Goal: Task Accomplishment & Management: Manage account settings

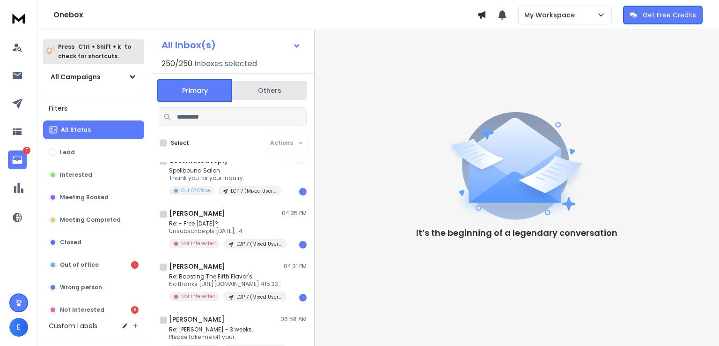
scroll to position [234, 0]
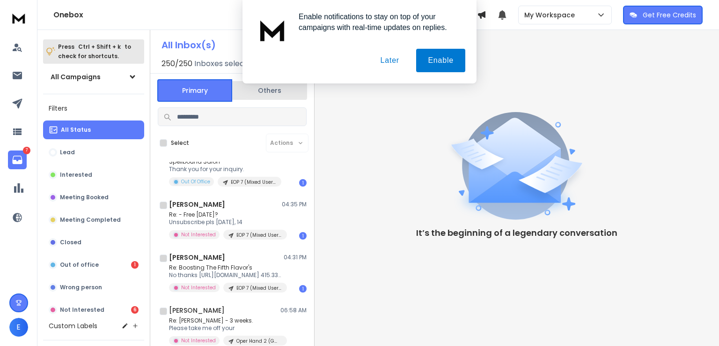
click at [390, 66] on button "Later" at bounding box center [390, 60] width 42 height 23
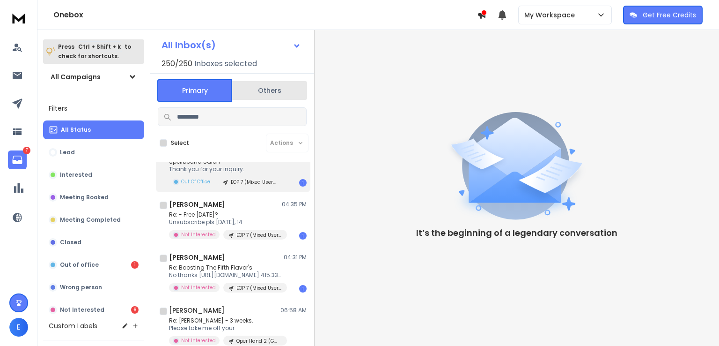
click at [238, 168] on p "Thank you for your inquiry." at bounding box center [225, 168] width 112 height 7
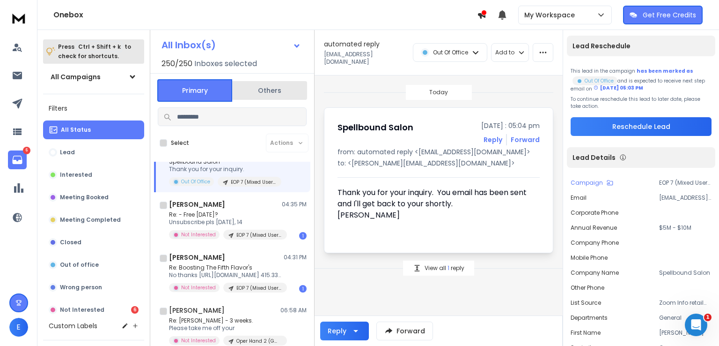
click at [442, 264] on p "View all 1 reply" at bounding box center [445, 267] width 40 height 7
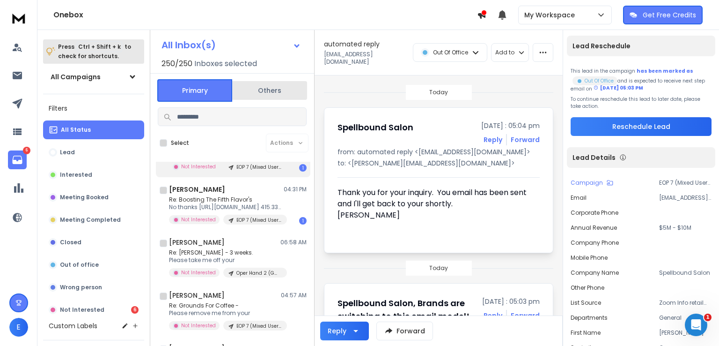
scroll to position [281, 0]
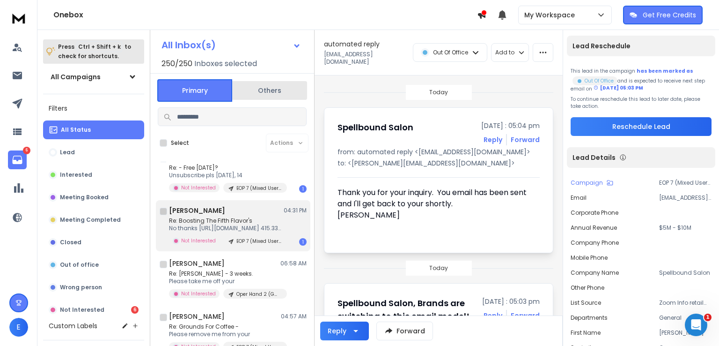
click at [197, 231] on p "No thanks [URL][DOMAIN_NAME] 415.336.1087 >" at bounding box center [225, 227] width 112 height 7
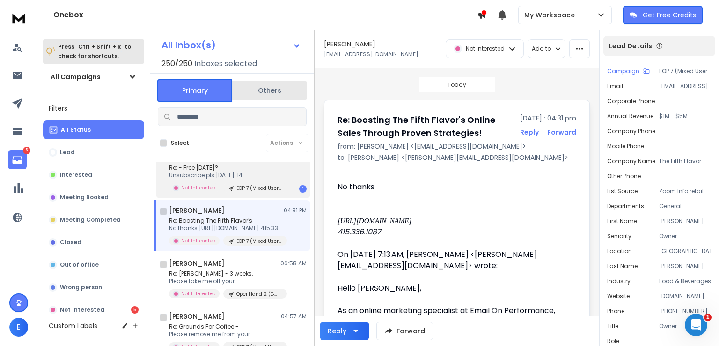
click at [226, 176] on p "Unsubscribe pls [DATE], 14" at bounding box center [225, 174] width 112 height 7
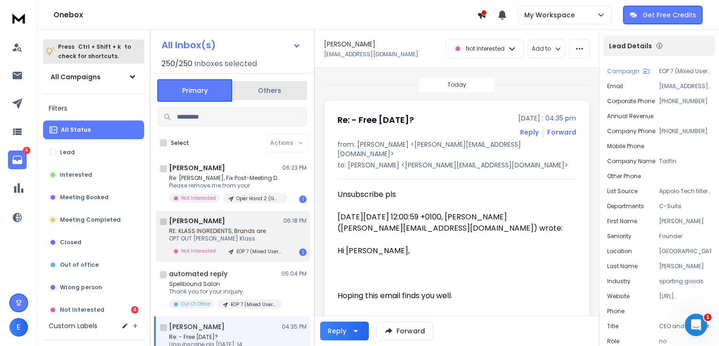
scroll to position [94, 0]
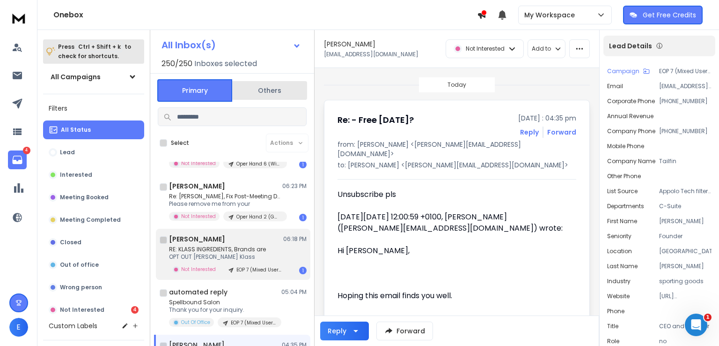
click at [232, 244] on div "[PERSON_NAME] 06:18 PM RE: KLASS INGREDIENTS, Brands are OPT OUT [PERSON_NAME] …" at bounding box center [238, 254] width 138 height 40
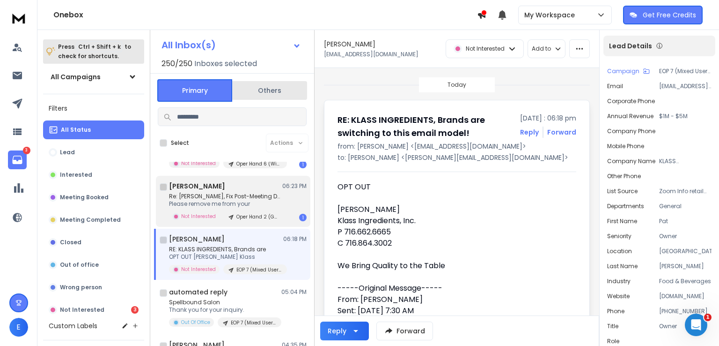
click at [234, 199] on p "Re: [PERSON_NAME], Fix Post-Meeting Drop-Off" at bounding box center [225, 195] width 112 height 7
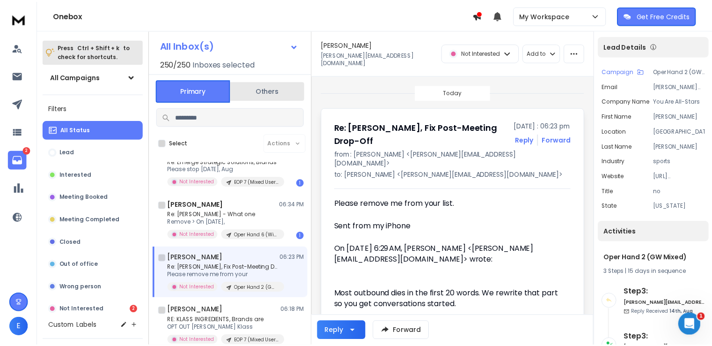
scroll to position [0, 0]
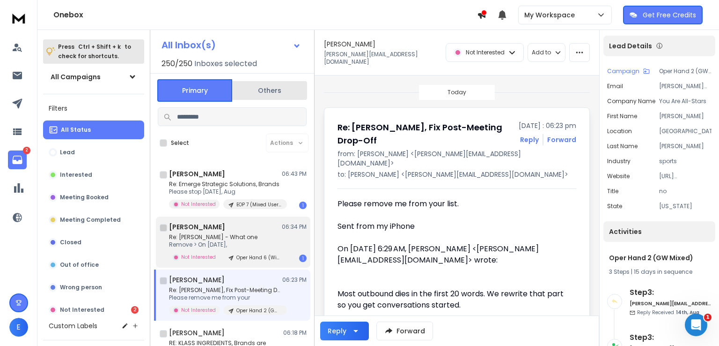
click at [235, 233] on p "Re: [PERSON_NAME] - What one" at bounding box center [225, 236] width 112 height 7
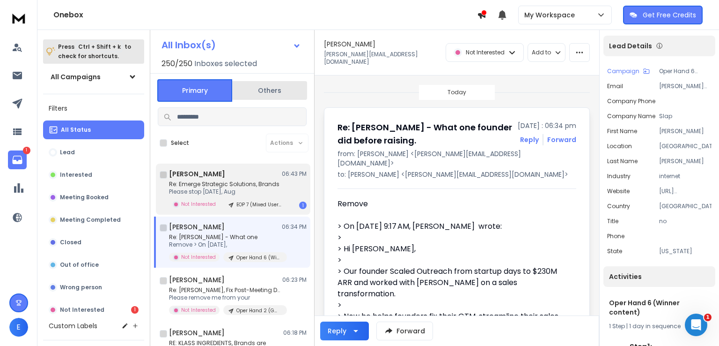
click at [255, 180] on p "Re: Emerge Strategic Solutions, Brands" at bounding box center [225, 183] width 112 height 7
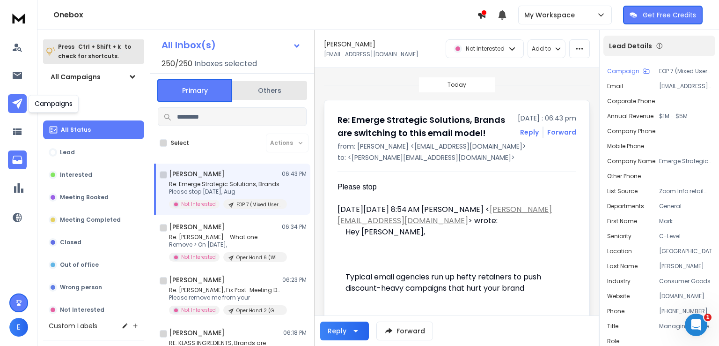
click at [24, 103] on link at bounding box center [17, 103] width 19 height 19
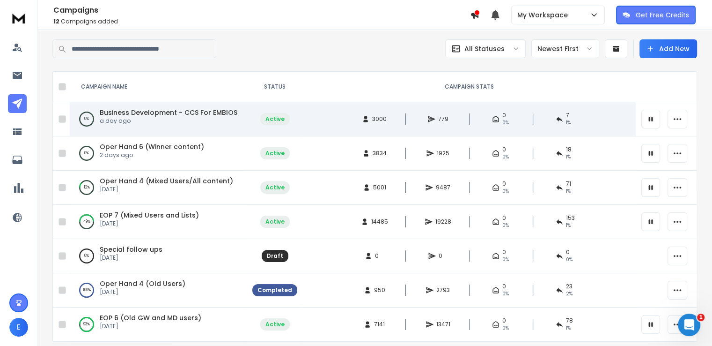
click at [137, 115] on span "Business Development - CCS For EMBIOS" at bounding box center [169, 112] width 138 height 9
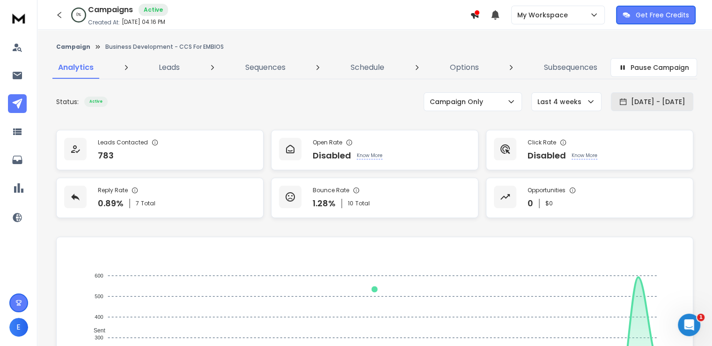
click at [614, 100] on button "[DATE] - [DATE]" at bounding box center [652, 101] width 82 height 19
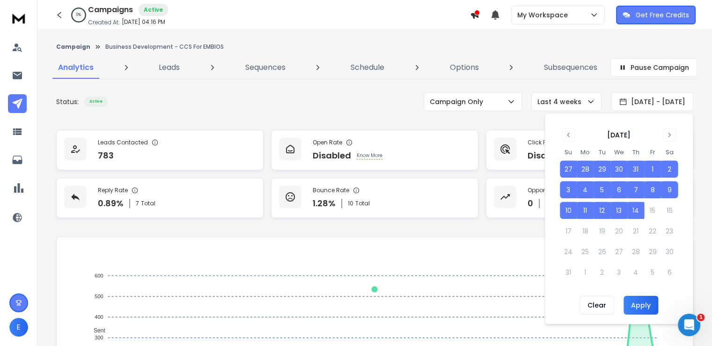
click at [637, 208] on button "14" at bounding box center [636, 210] width 17 height 17
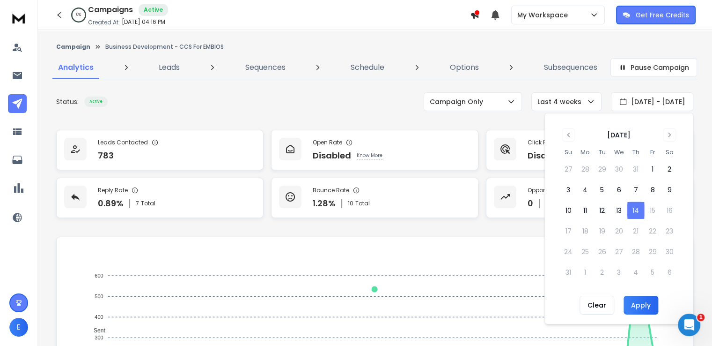
click at [643, 308] on button "Apply" at bounding box center [641, 305] width 35 height 19
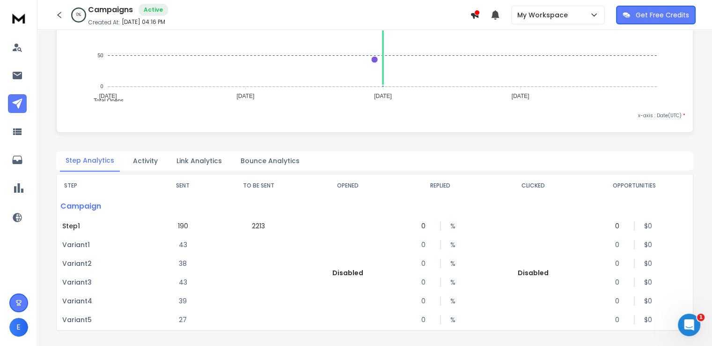
scroll to position [313, 0]
click at [20, 103] on icon at bounding box center [17, 103] width 10 height 10
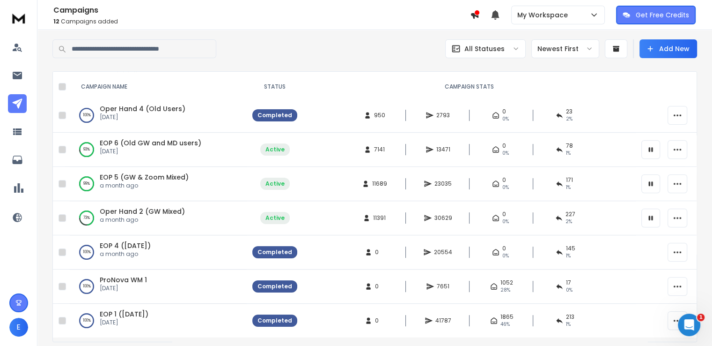
scroll to position [177, 0]
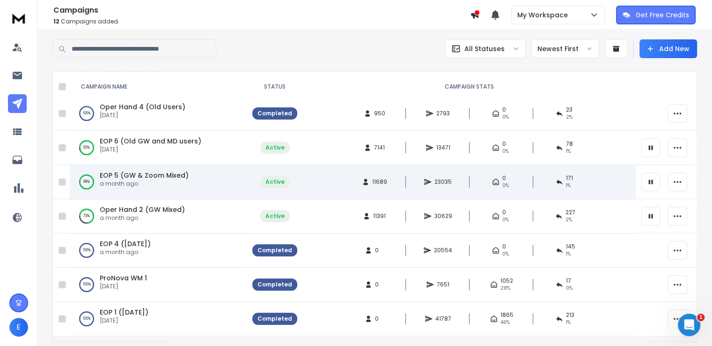
click at [148, 184] on p "a month ago" at bounding box center [144, 183] width 89 height 7
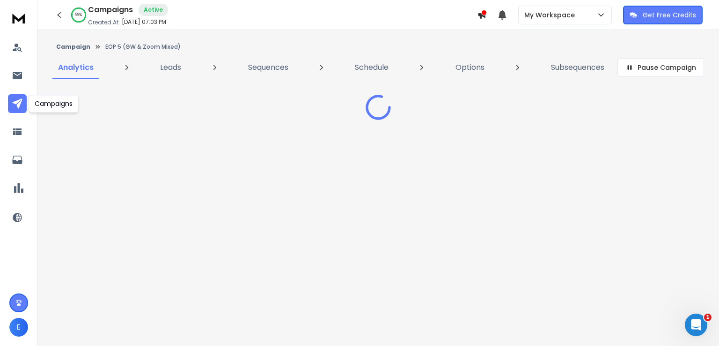
click at [10, 99] on link at bounding box center [17, 103] width 19 height 19
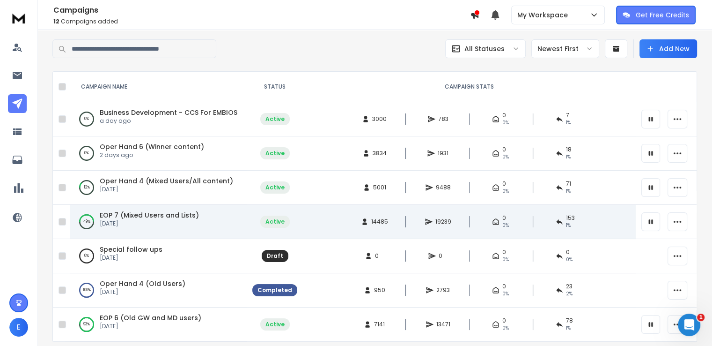
click at [165, 220] on p "[DATE]" at bounding box center [149, 223] width 99 height 7
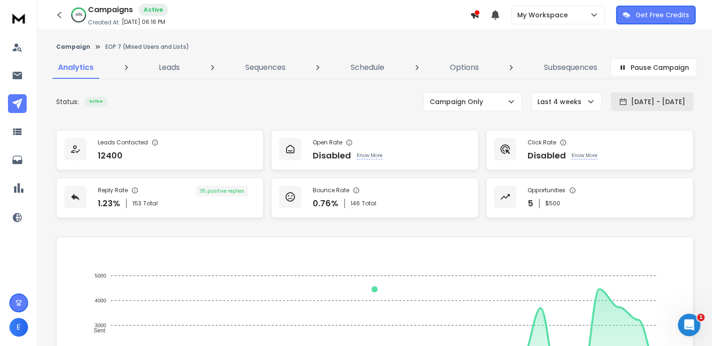
click at [619, 100] on button "[DATE] - [DATE]" at bounding box center [652, 101] width 82 height 19
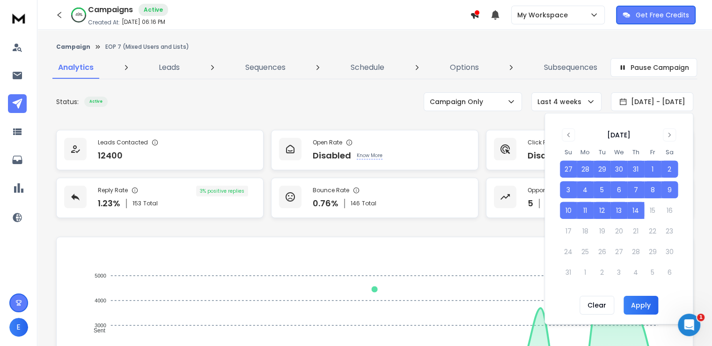
click at [636, 211] on button "14" at bounding box center [636, 210] width 17 height 17
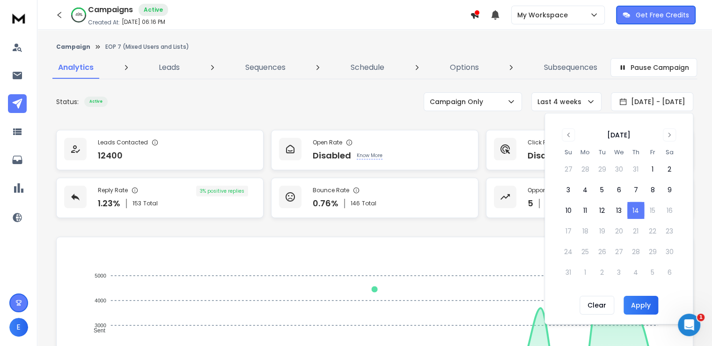
click at [637, 300] on button "Apply" at bounding box center [641, 305] width 35 height 19
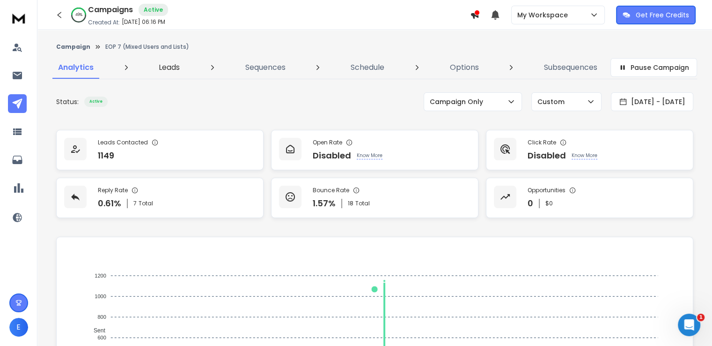
click at [178, 74] on link "Leads" at bounding box center [169, 67] width 32 height 22
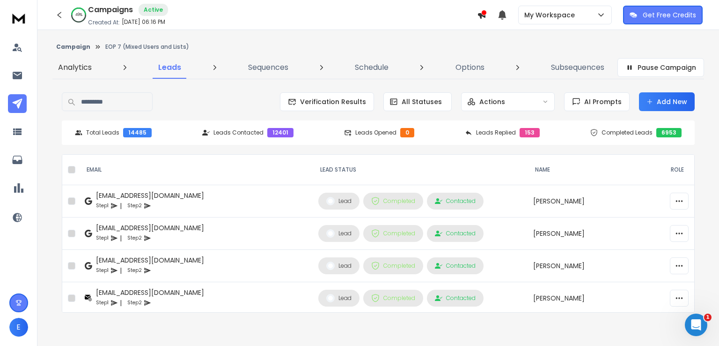
click at [93, 74] on link "Analytics" at bounding box center [74, 67] width 45 height 22
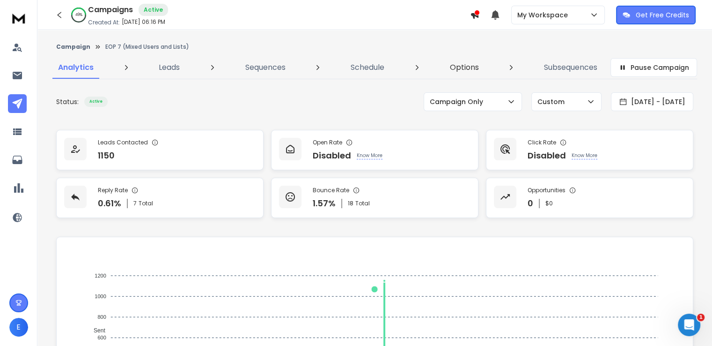
click at [466, 69] on p "Options" at bounding box center [464, 67] width 29 height 11
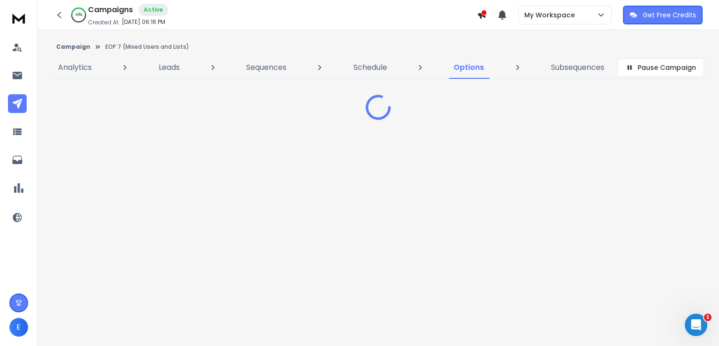
select select "*"
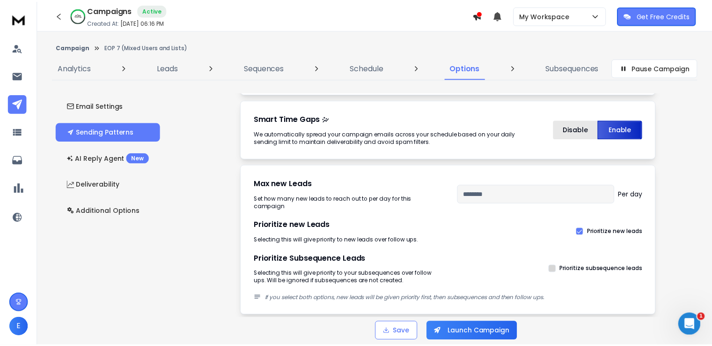
scroll to position [468, 0]
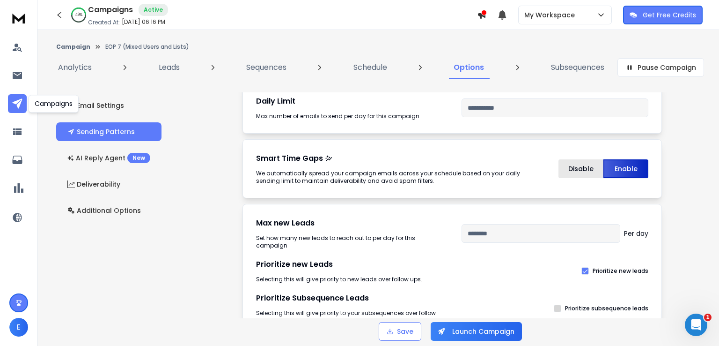
click at [22, 102] on icon at bounding box center [17, 103] width 11 height 11
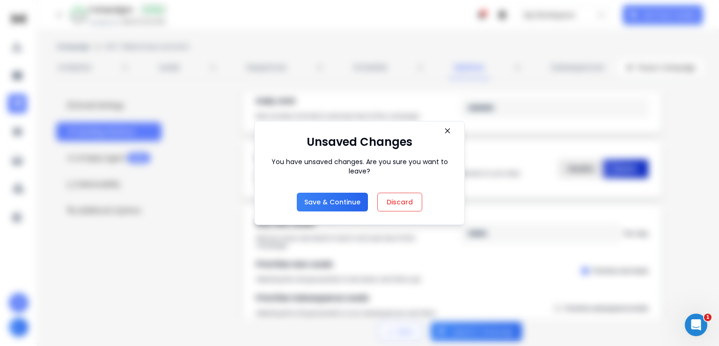
click at [341, 202] on button "Save & Continue" at bounding box center [332, 201] width 71 height 19
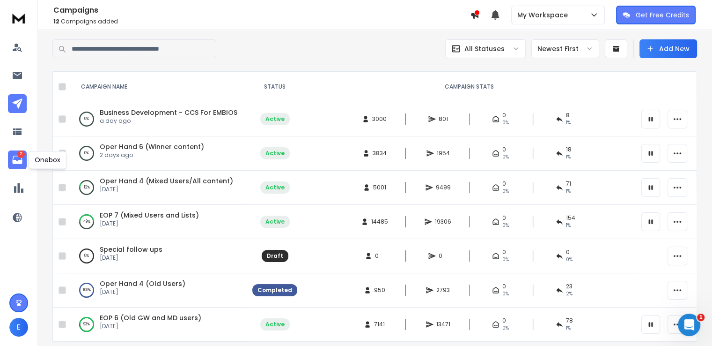
click at [20, 159] on icon at bounding box center [17, 159] width 11 height 11
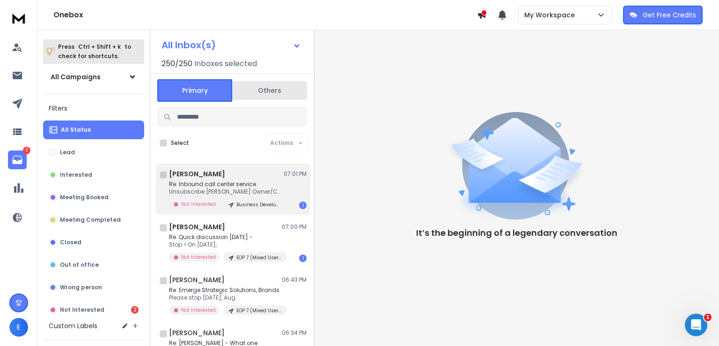
click at [211, 199] on div "Re: Inbound call center service Unsubscribe Shon Gregersen Owner/COO On Not Int…" at bounding box center [228, 194] width 118 height 29
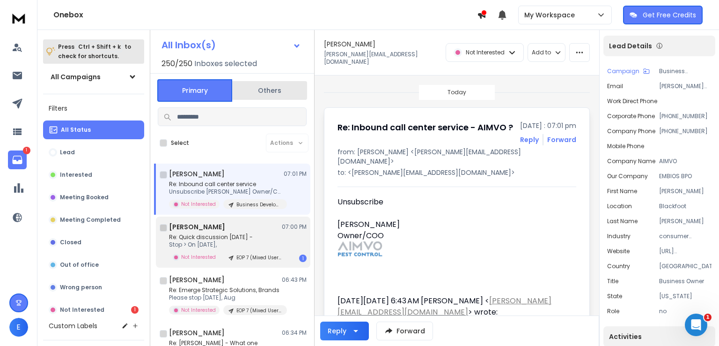
click at [231, 231] on div "Mark Phillippe 07:00 PM" at bounding box center [238, 226] width 138 height 9
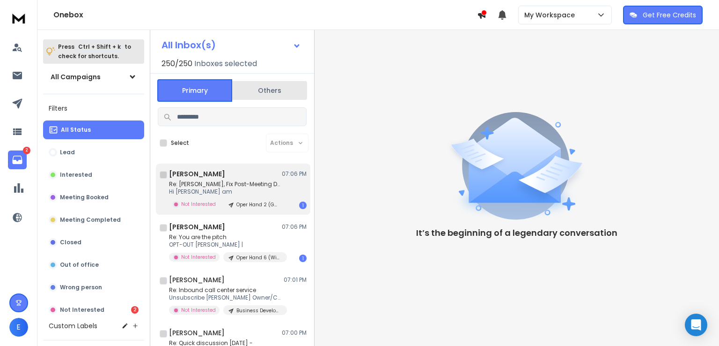
click at [208, 187] on p "Re: Samantha, Fix Post-Meeting Drop-Off" at bounding box center [225, 183] width 112 height 7
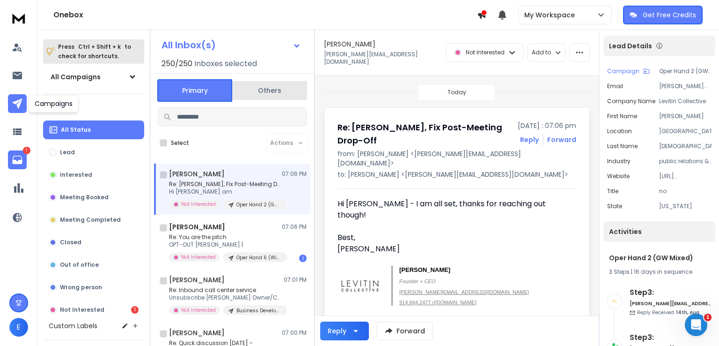
click at [23, 103] on link at bounding box center [17, 103] width 19 height 19
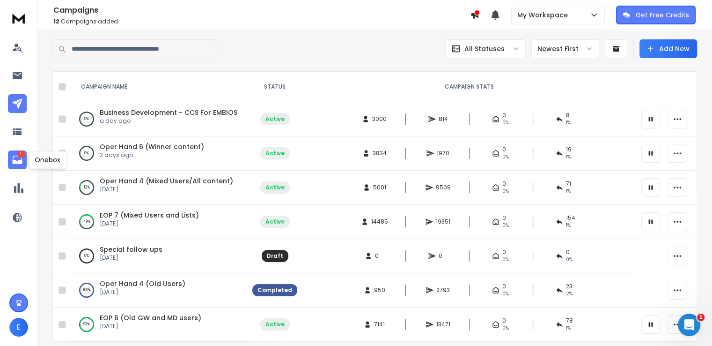
click at [15, 162] on icon at bounding box center [17, 159] width 10 height 8
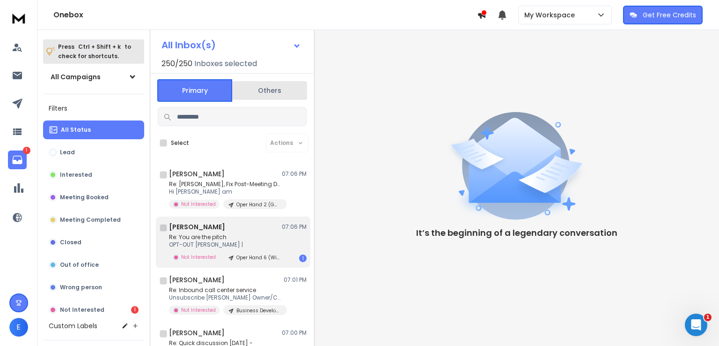
click at [225, 228] on h1 "Chelsea Murray Faraclas" at bounding box center [197, 226] width 56 height 9
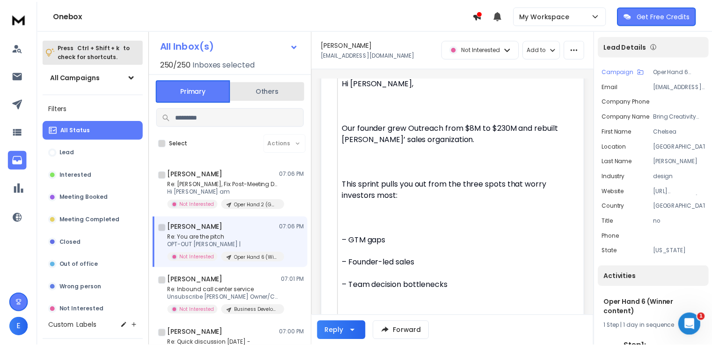
scroll to position [490, 0]
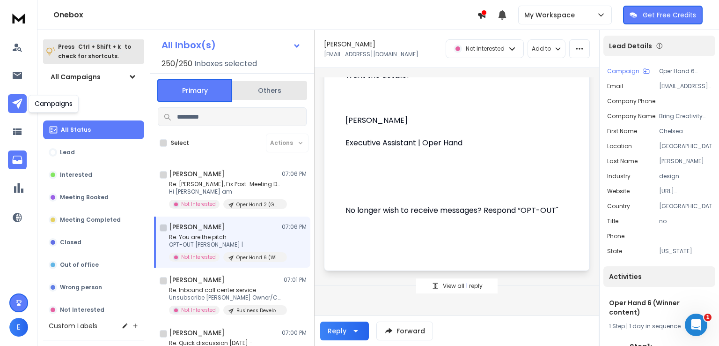
click at [15, 107] on icon at bounding box center [17, 103] width 11 height 11
